Goal: Task Accomplishment & Management: Use online tool/utility

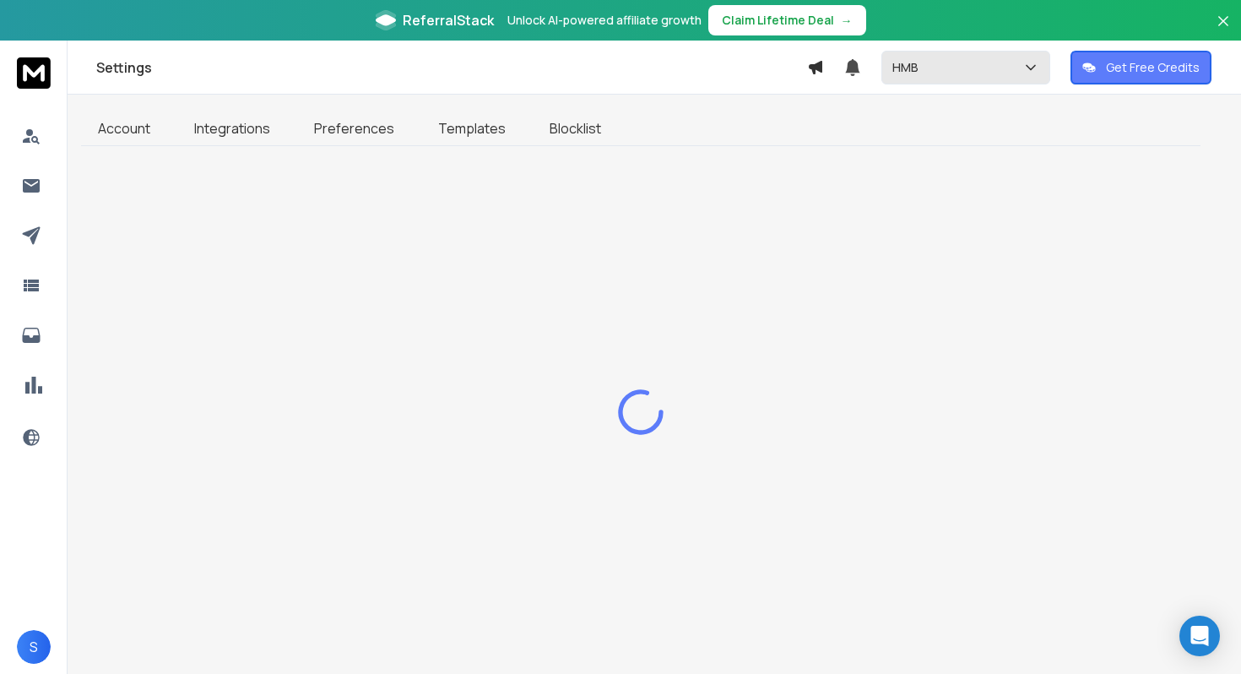
click at [963, 59] on div "HMB" at bounding box center [965, 67] width 147 height 17
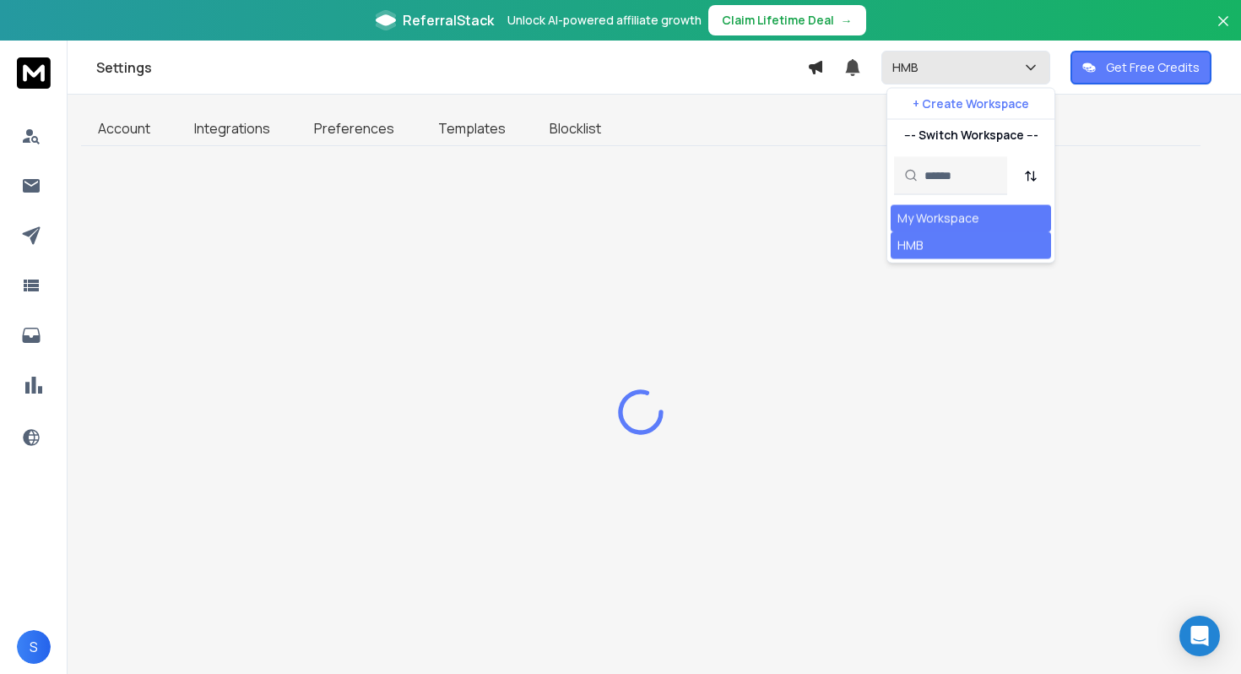
click at [963, 59] on div "HMB" at bounding box center [965, 67] width 147 height 17
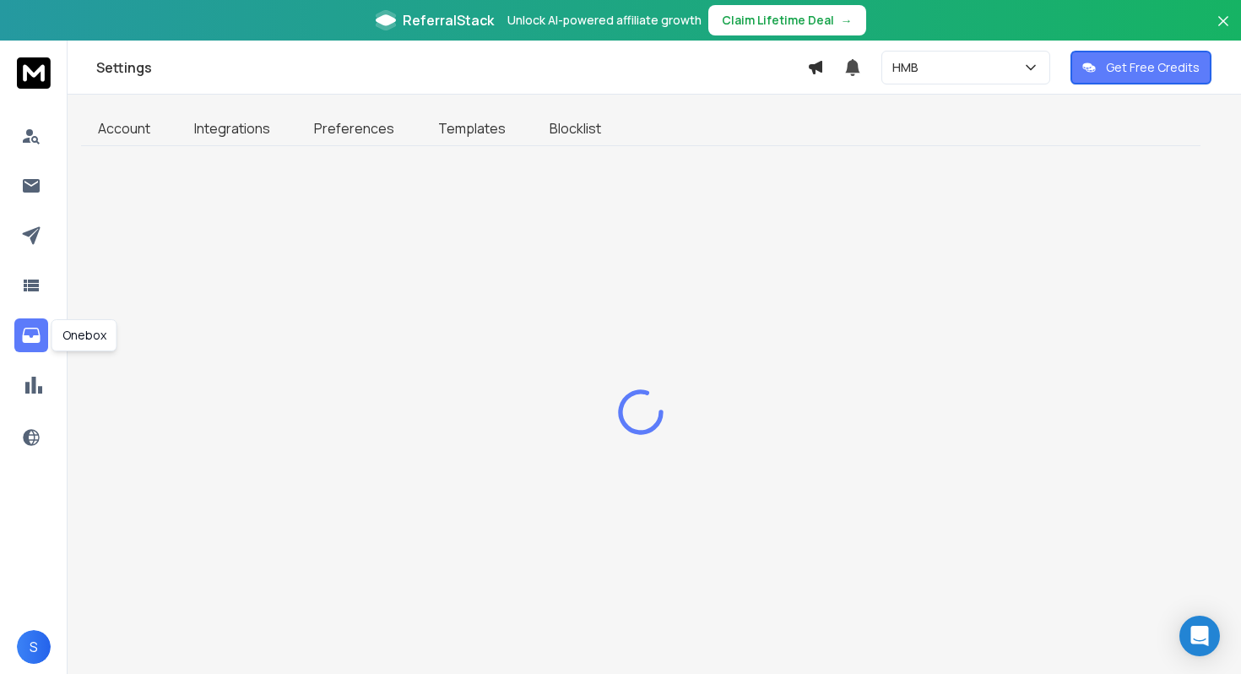
click at [34, 328] on icon at bounding box center [31, 335] width 18 height 15
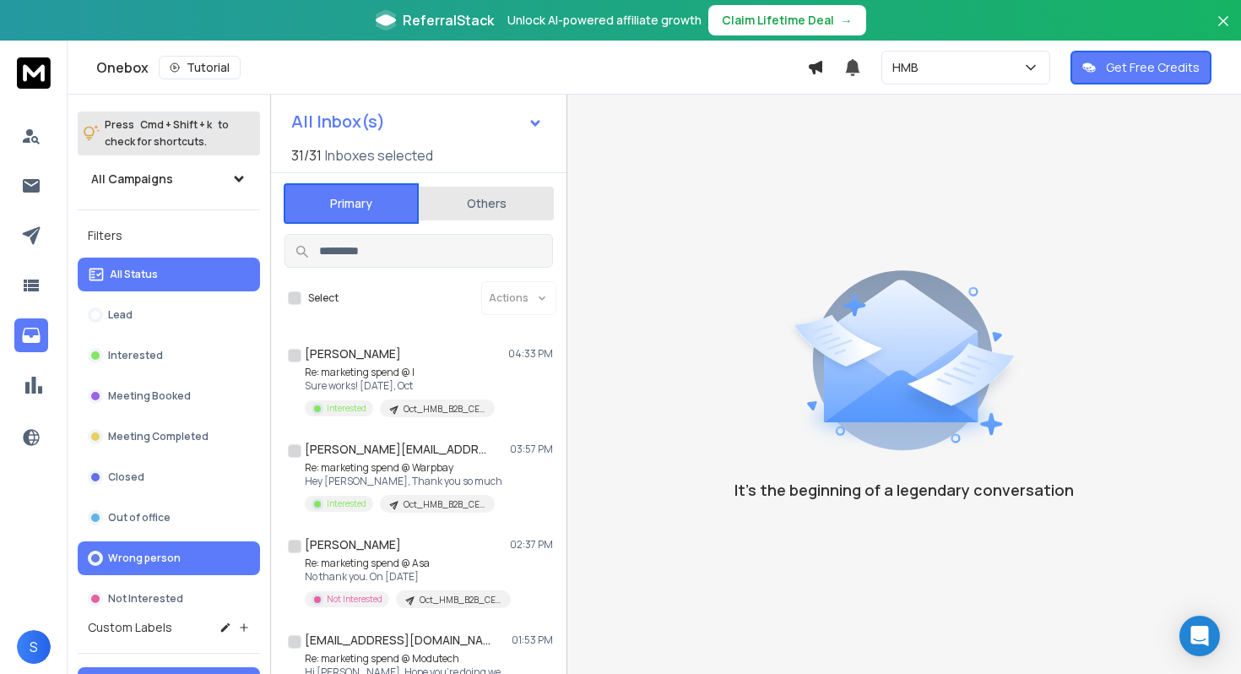
click at [159, 569] on button "Wrong person" at bounding box center [169, 558] width 182 height 34
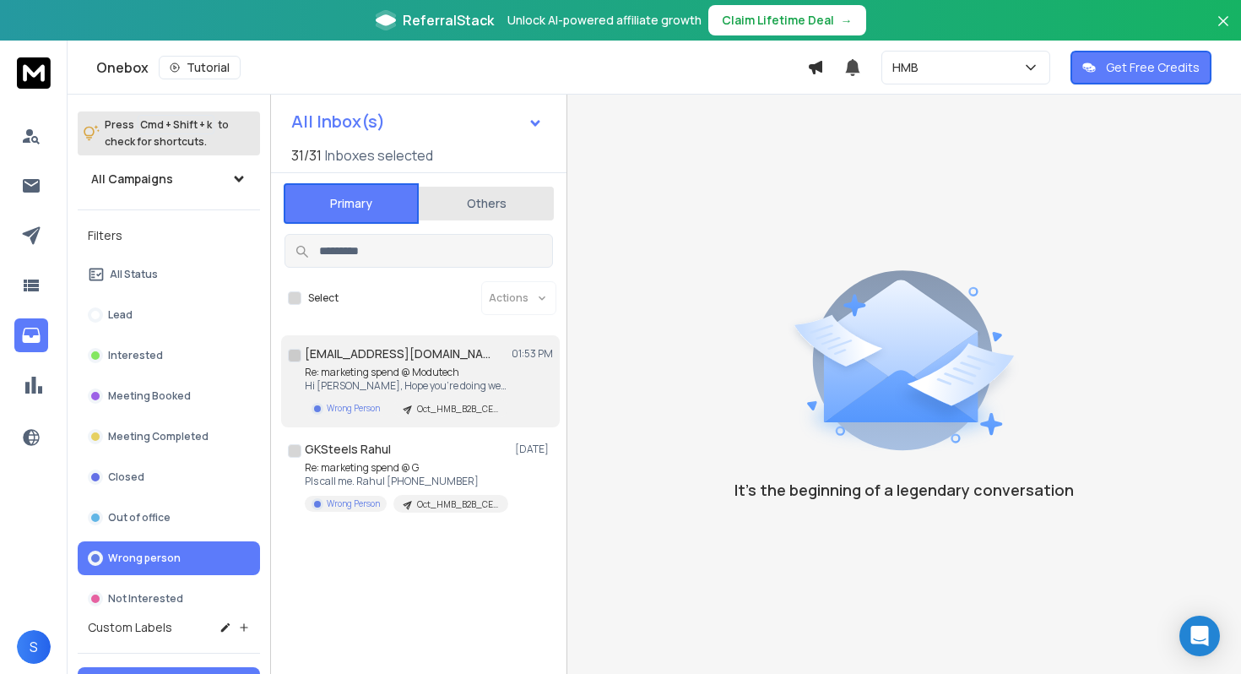
click at [363, 389] on p "Hi [PERSON_NAME], Hope you’re doing well." at bounding box center [406, 386] width 203 height 14
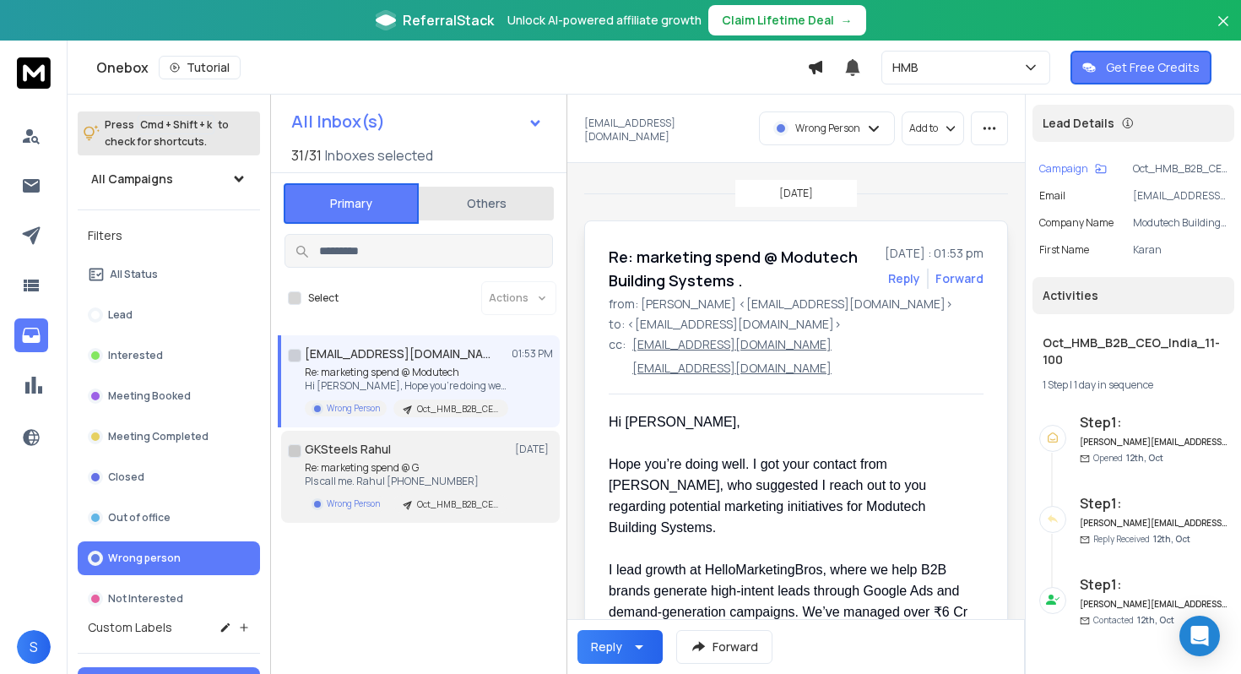
click at [428, 467] on p "Re: marketing spend @ G" at bounding box center [406, 468] width 203 height 14
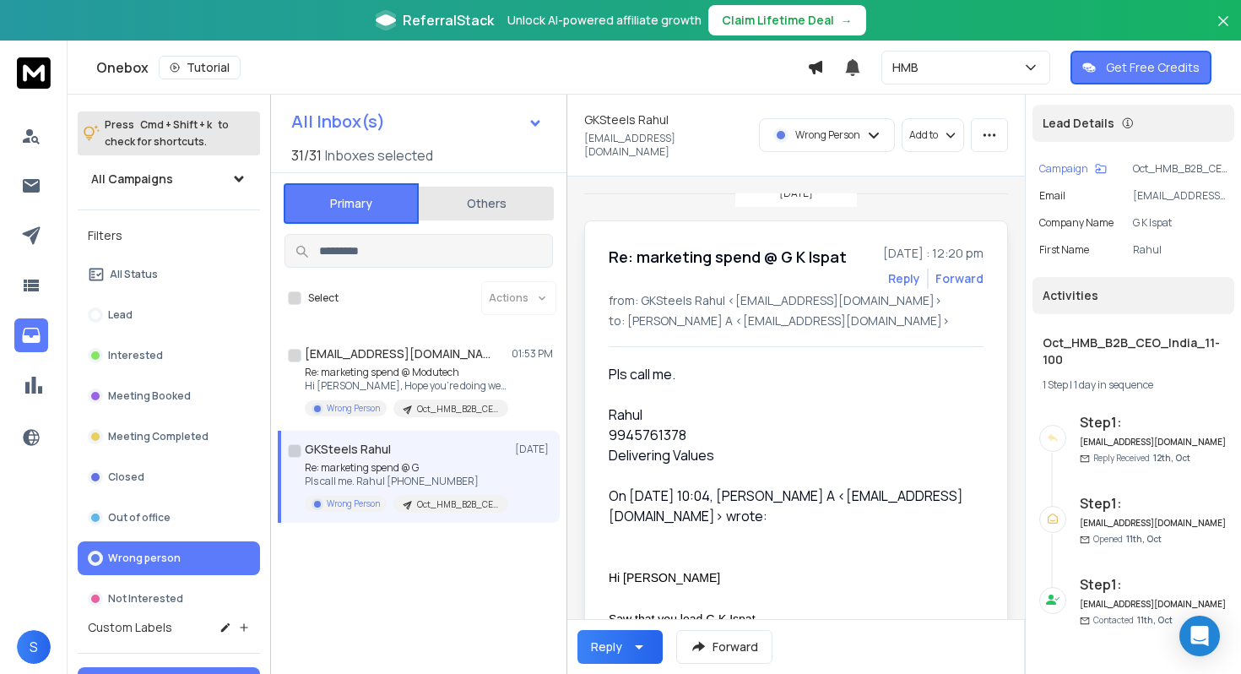
scroll to position [14, 0]
click at [134, 315] on button "Lead" at bounding box center [169, 315] width 182 height 34
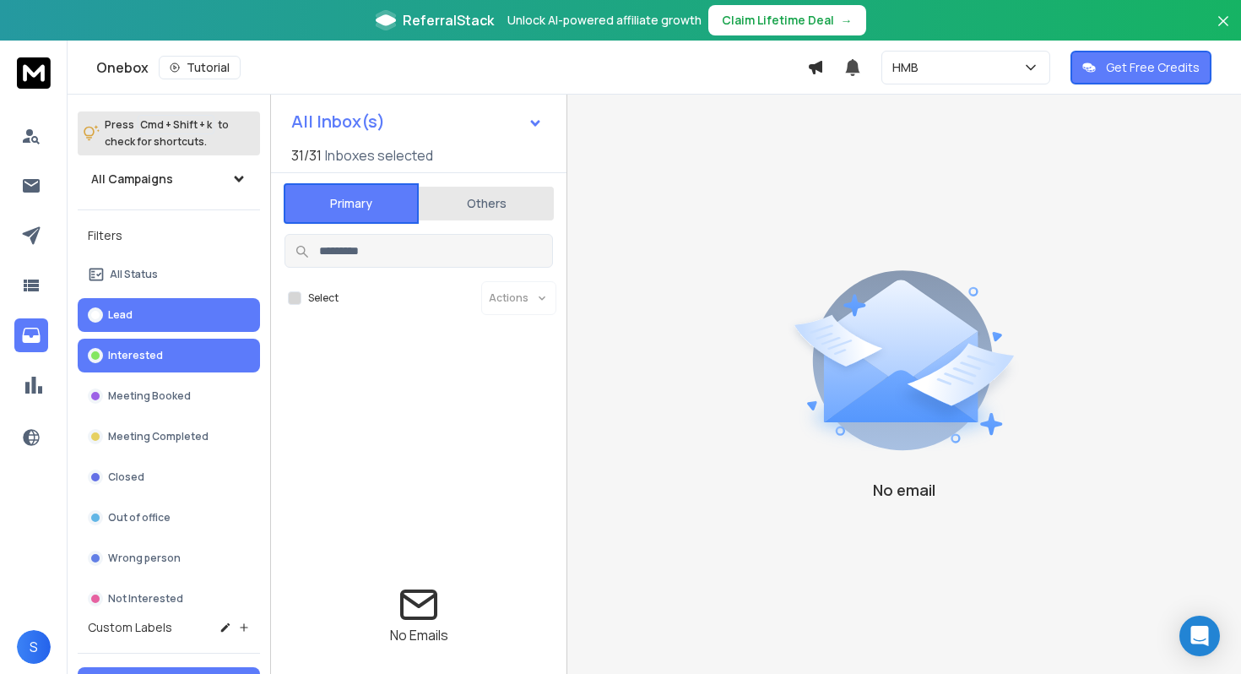
click at [140, 338] on button "Interested" at bounding box center [169, 355] width 182 height 34
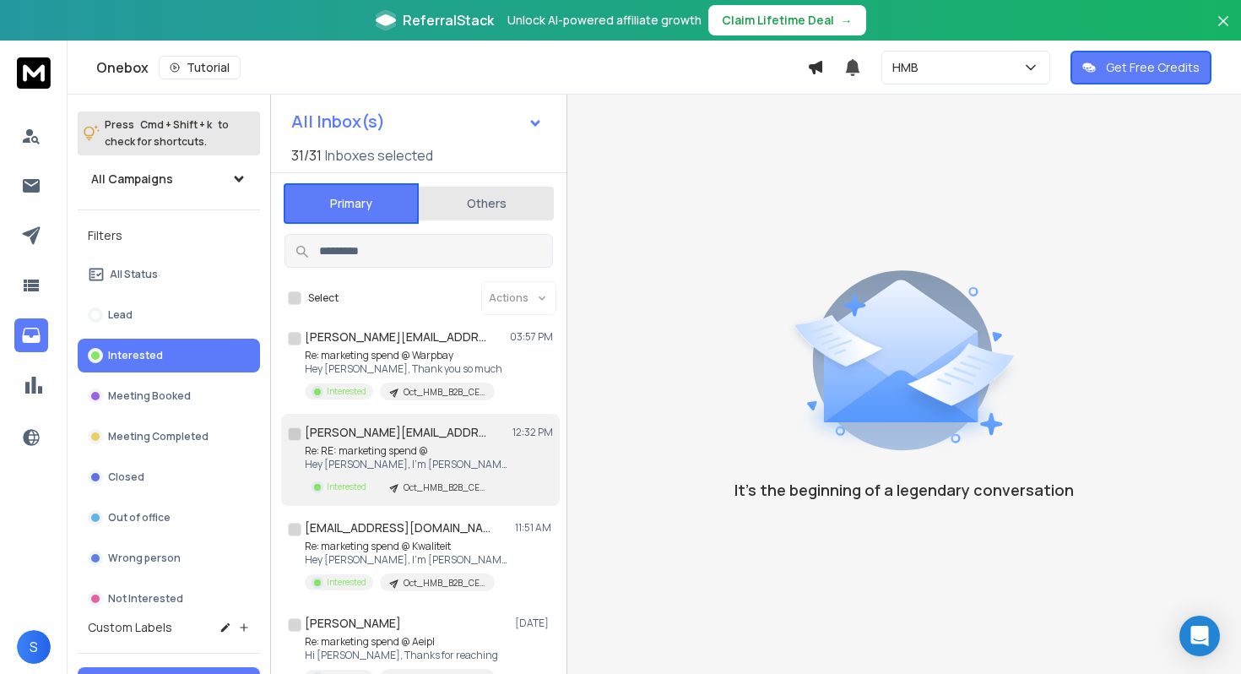
scroll to position [116, 0]
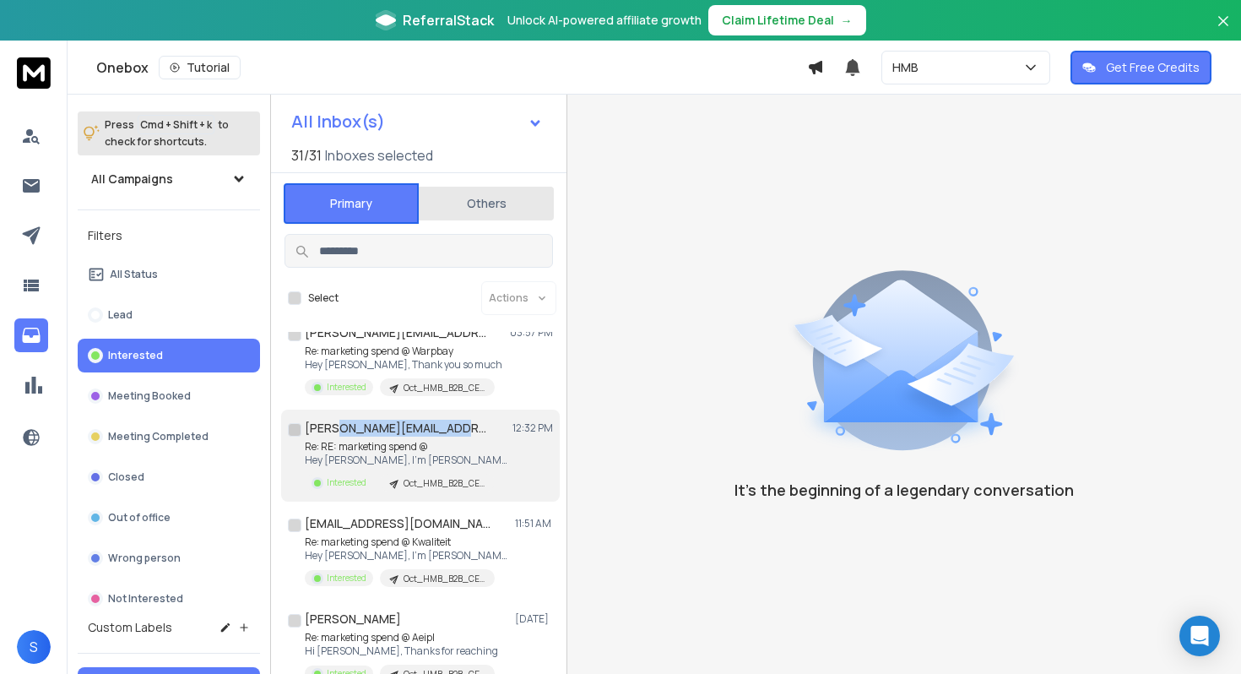
drag, startPoint x: 469, startPoint y: 428, endPoint x: 339, endPoint y: 433, distance: 130.1
click at [339, 433] on div "[PERSON_NAME][EMAIL_ADDRESS][DOMAIN_NAME] 12:32 PM" at bounding box center [429, 428] width 248 height 17
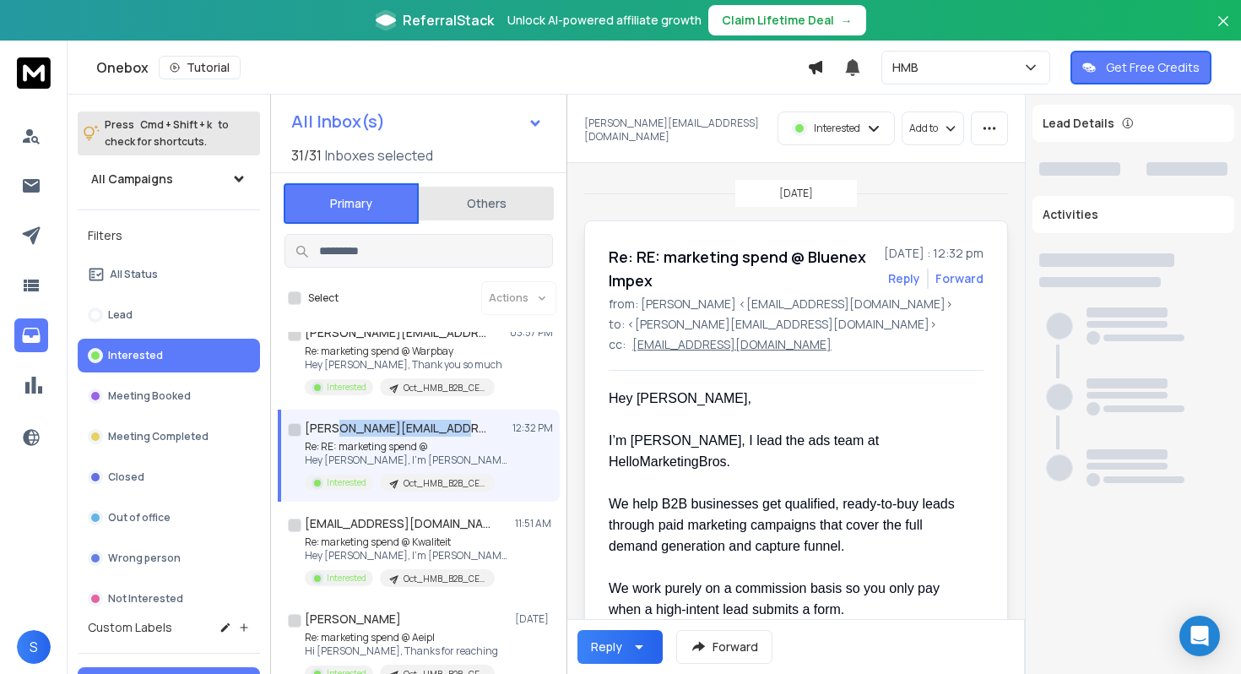
copy h1 "[DOMAIN_NAME]"
